Goal: Task Accomplishment & Management: Use online tool/utility

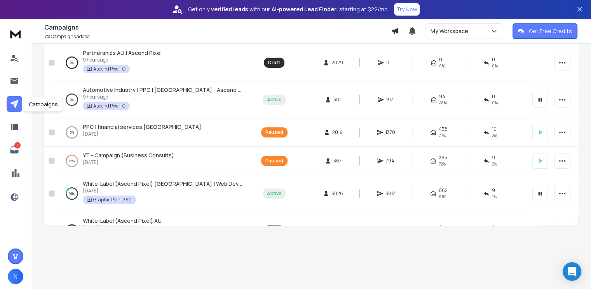
scroll to position [59, 0]
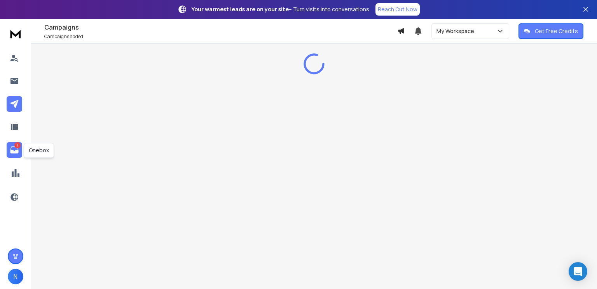
click at [12, 147] on icon at bounding box center [14, 149] width 8 height 7
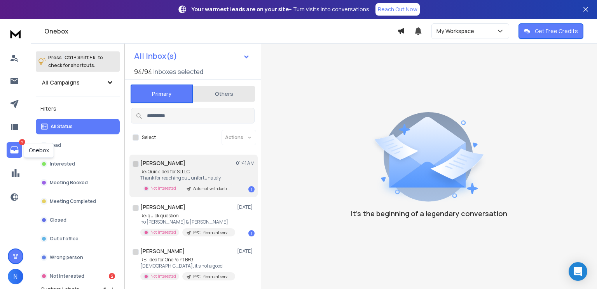
click at [197, 167] on div "STEVE LLOYD 01:41 AM Re: Quick idea for SLLLC Thank for reaching out, unfortuna…" at bounding box center [197, 175] width 114 height 33
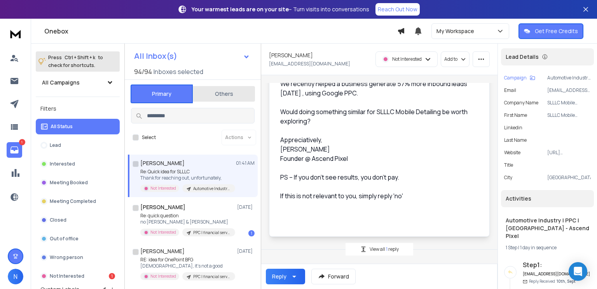
scroll to position [280, 0]
